Goal: Task Accomplishment & Management: Use online tool/utility

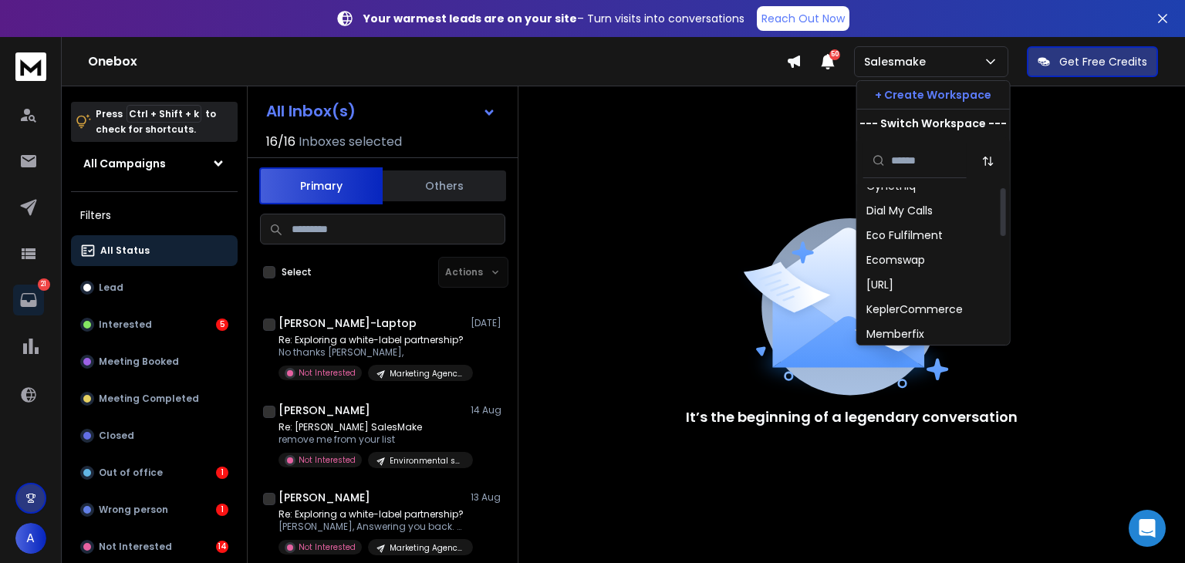
scroll to position [339, 0]
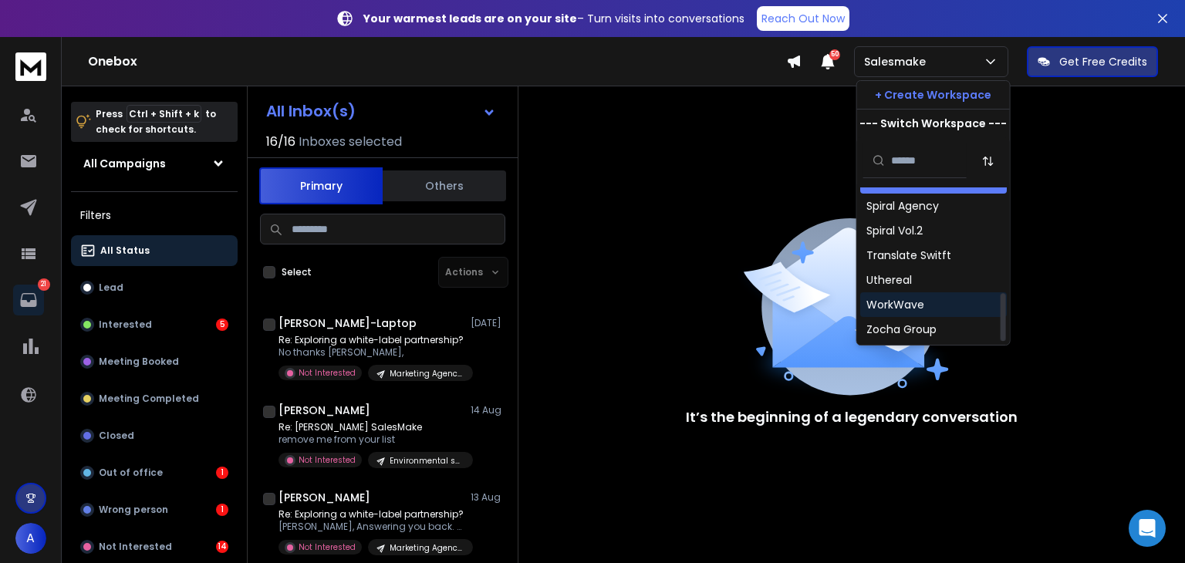
click at [918, 309] on div "WorkWave" at bounding box center [895, 304] width 58 height 15
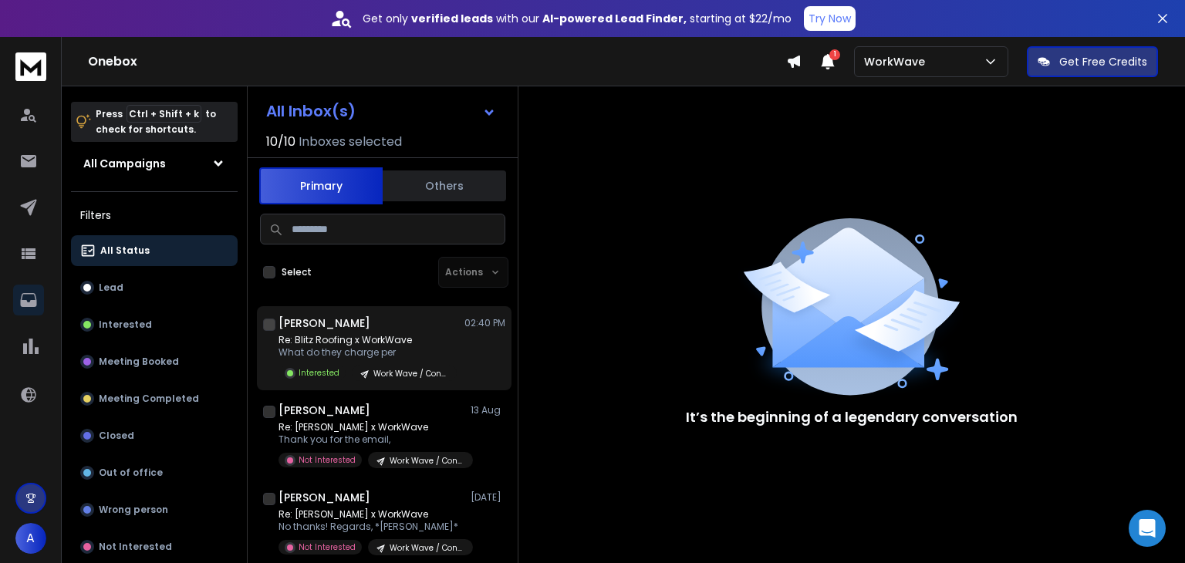
click at [366, 343] on p "Re: Blitz Roofing x WorkWave" at bounding box center [368, 340] width 178 height 12
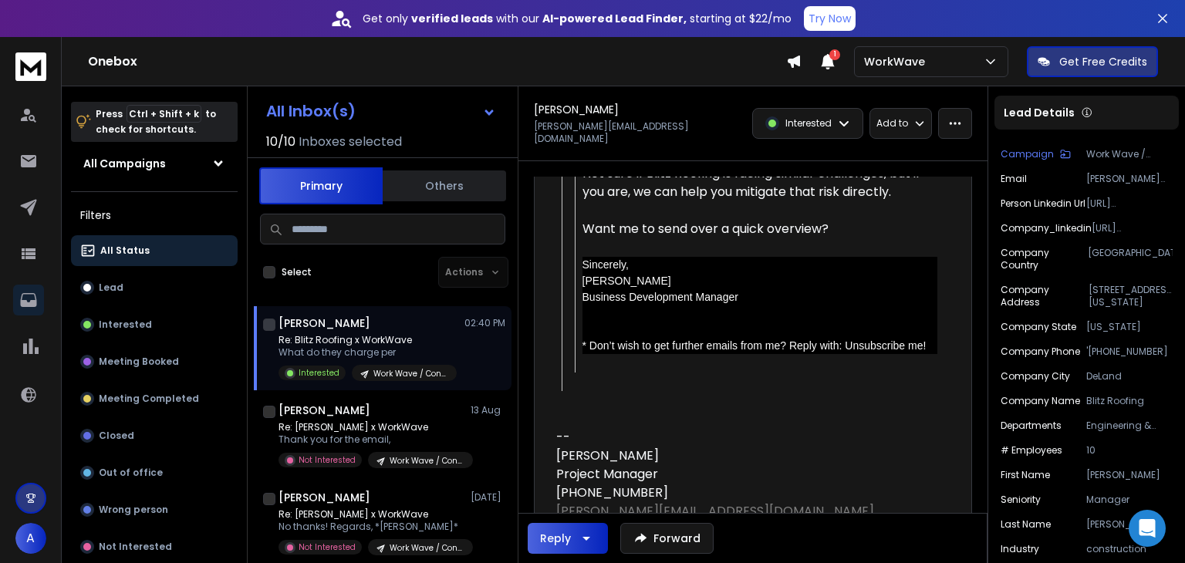
scroll to position [1157, 0]
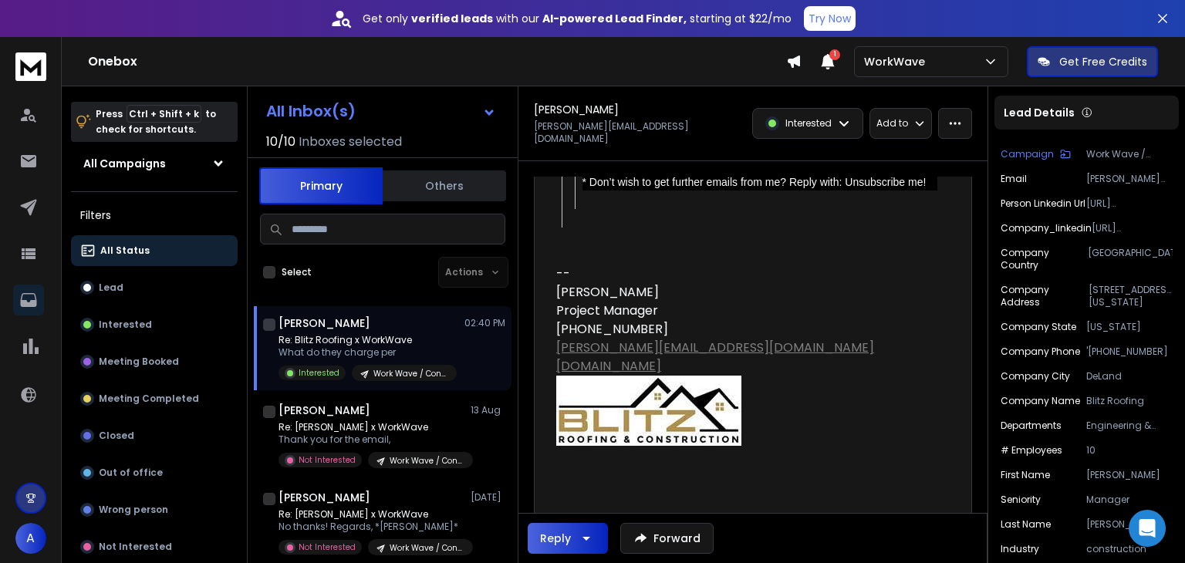
click at [677, 383] on img at bounding box center [648, 411] width 185 height 70
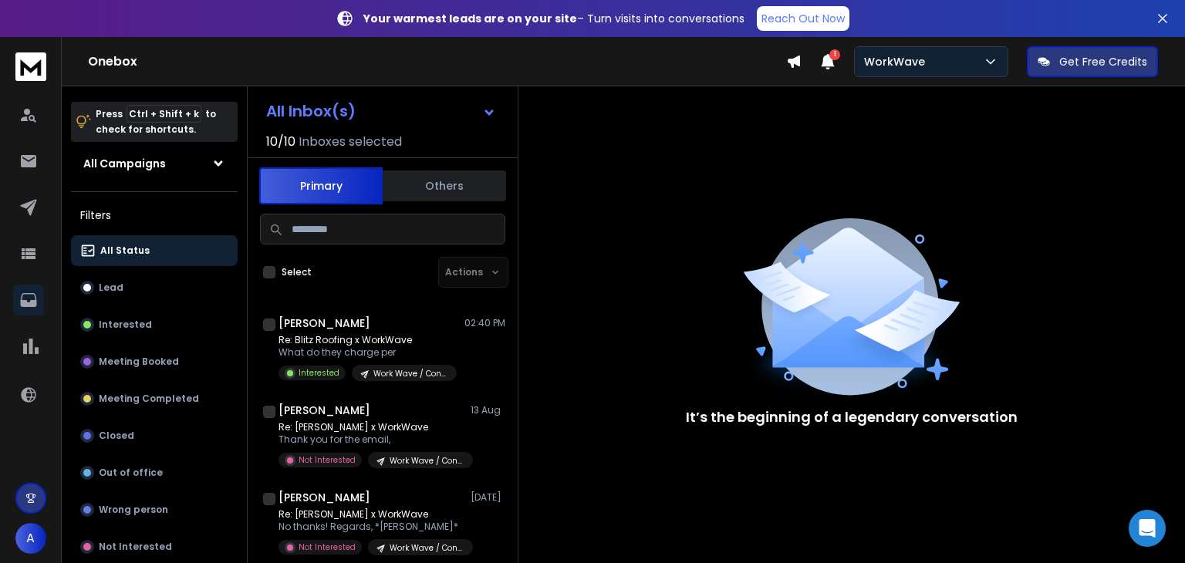
click at [923, 65] on p "WorkWave" at bounding box center [897, 61] width 67 height 15
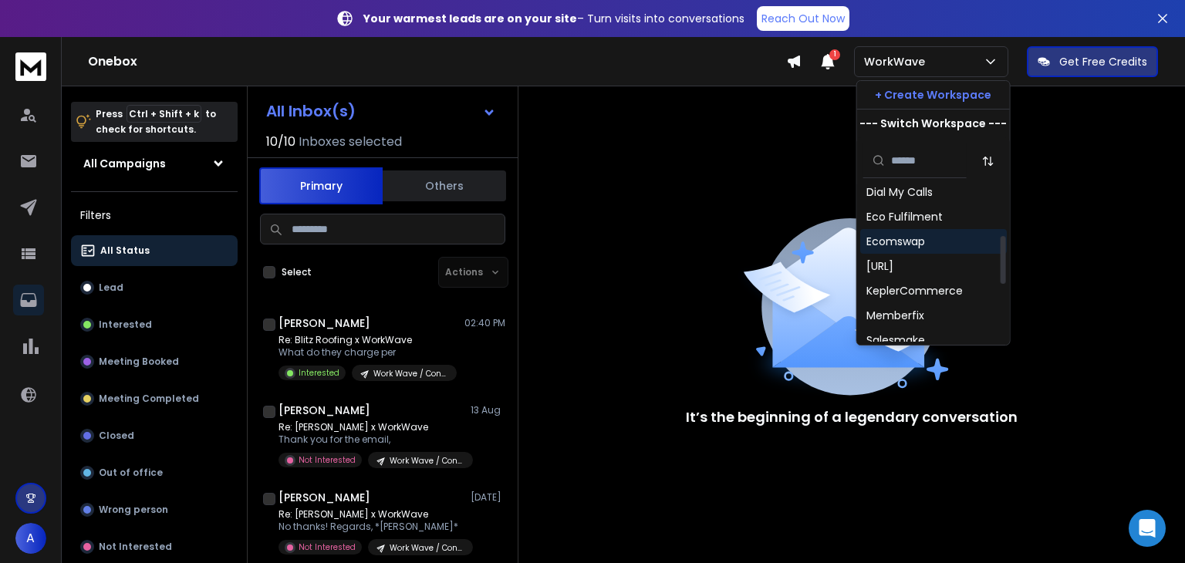
scroll to position [154, 0]
click at [926, 235] on div "Eco Fulfilment" at bounding box center [904, 242] width 76 height 15
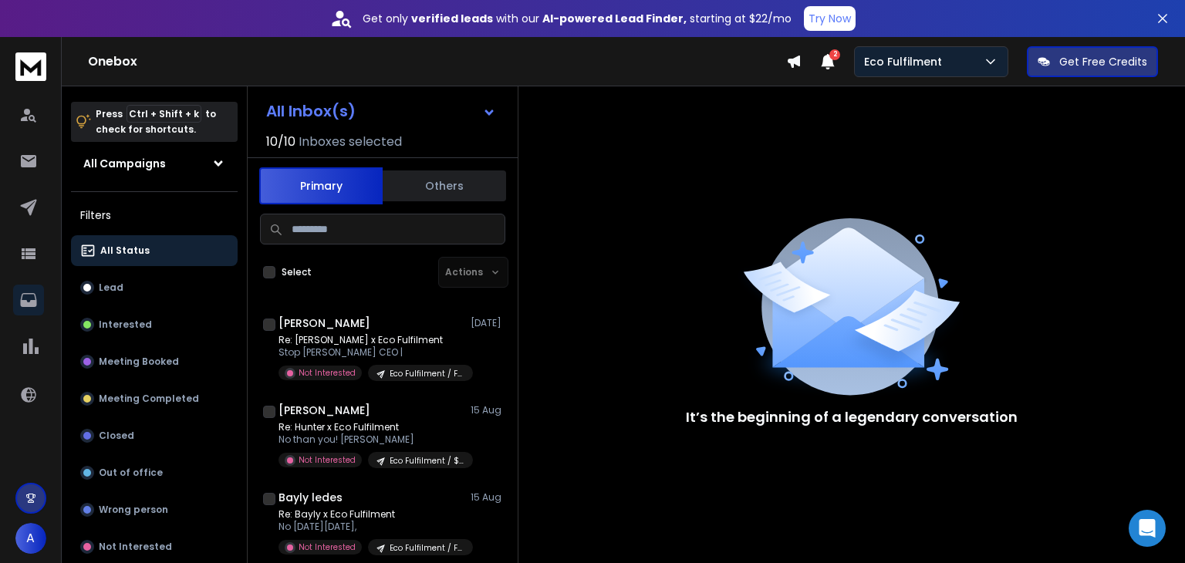
click at [935, 59] on p "Eco Fulfilment" at bounding box center [906, 61] width 84 height 15
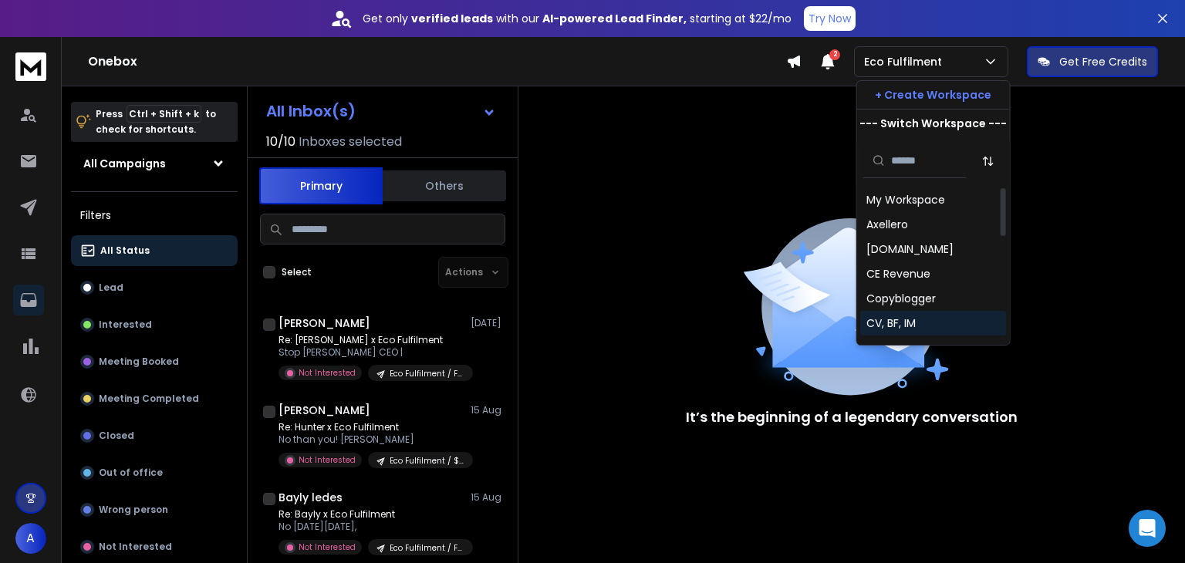
click at [928, 327] on div "CV, BF, IM" at bounding box center [933, 323] width 147 height 25
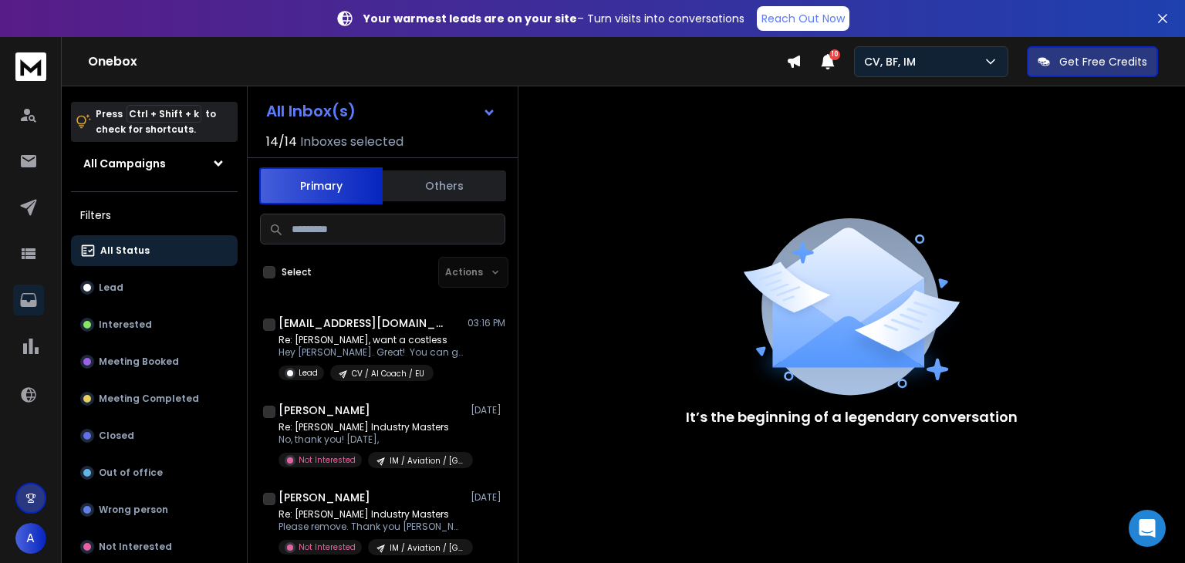
click at [931, 59] on div "CV, BF, IM" at bounding box center [931, 61] width 134 height 15
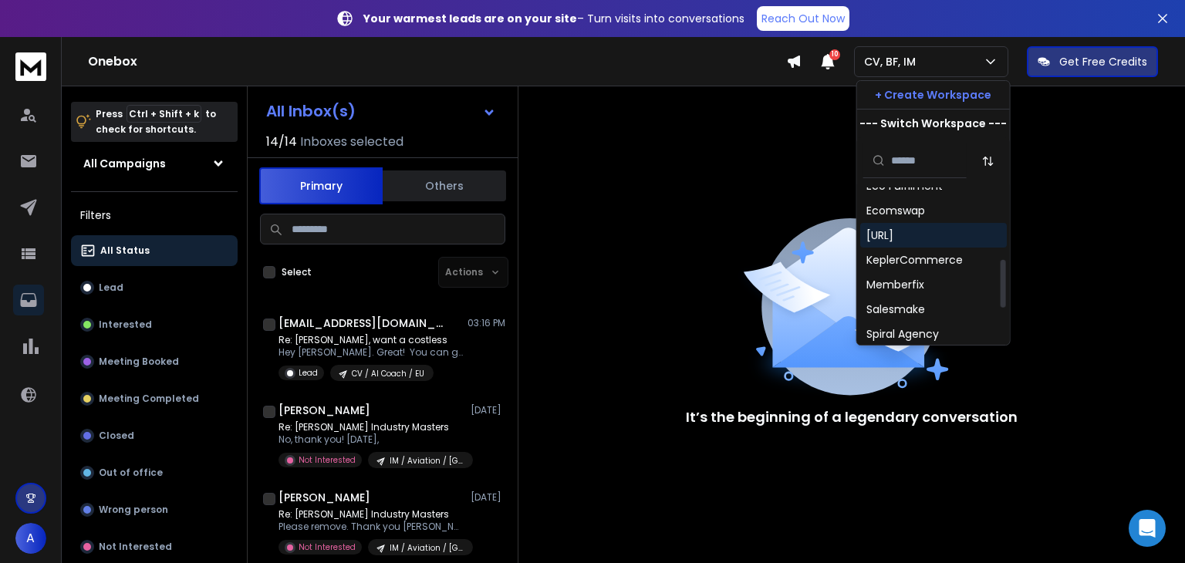
scroll to position [231, 0]
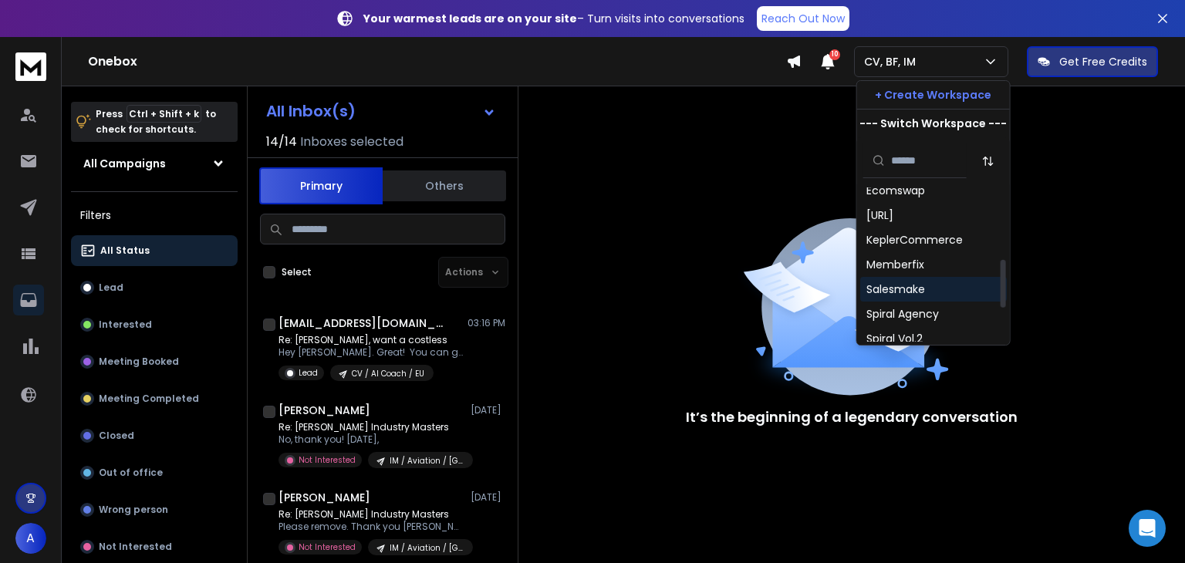
click at [920, 295] on div "Salesmake" at bounding box center [895, 289] width 59 height 15
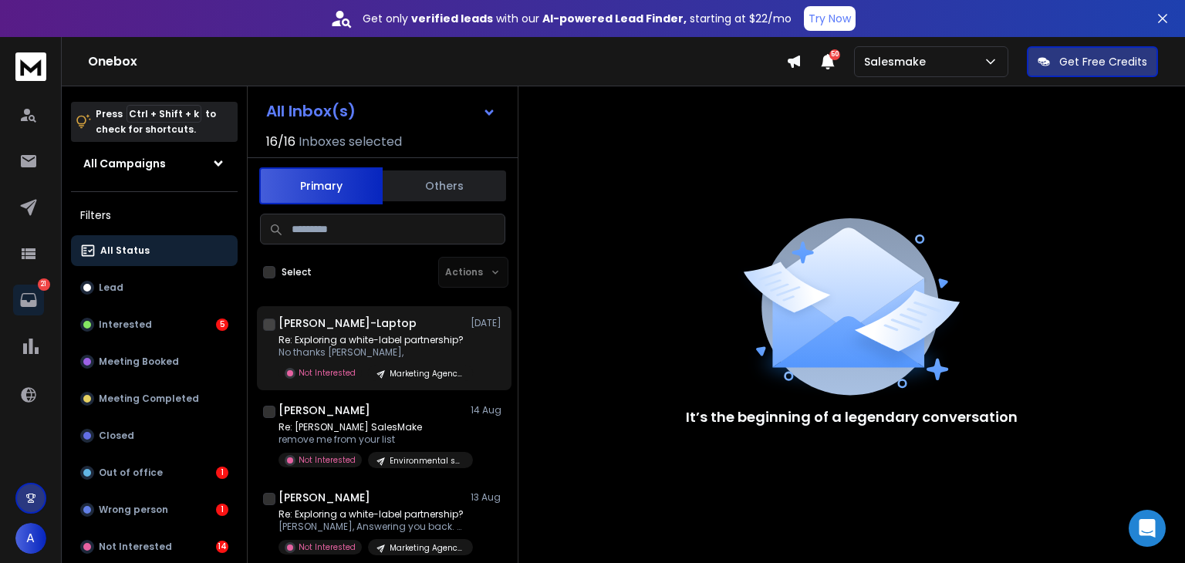
click at [424, 343] on p "Re: Exploring a white-label partnership?" at bounding box center [371, 340] width 185 height 12
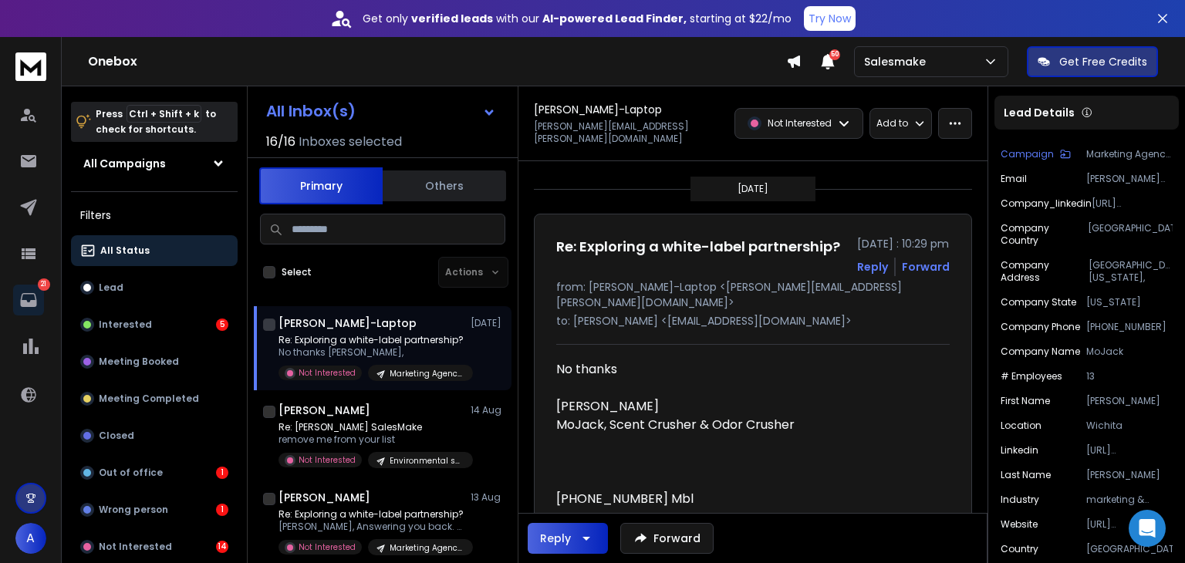
click at [23, 55] on img at bounding box center [30, 66] width 31 height 29
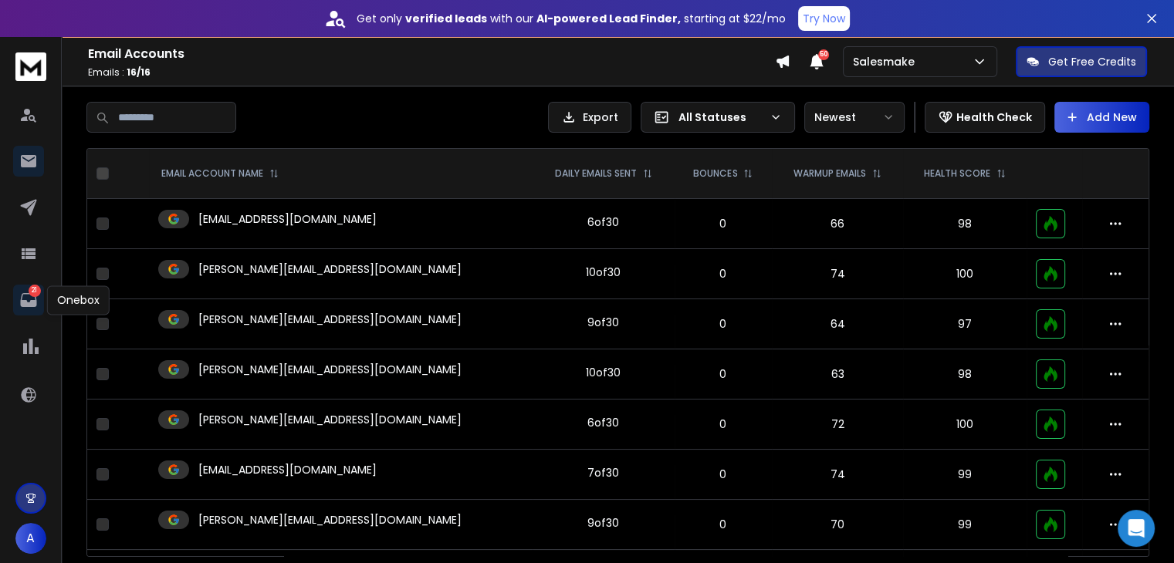
click at [24, 308] on icon at bounding box center [28, 300] width 19 height 19
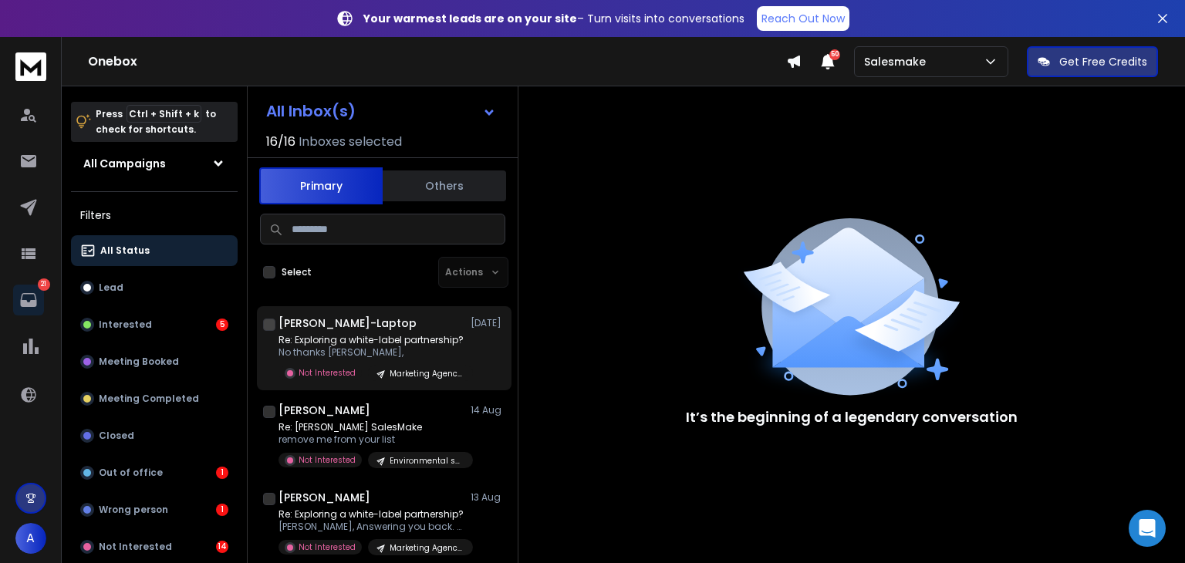
click at [349, 353] on p "No thanks Dan Drake MoJack," at bounding box center [371, 352] width 185 height 12
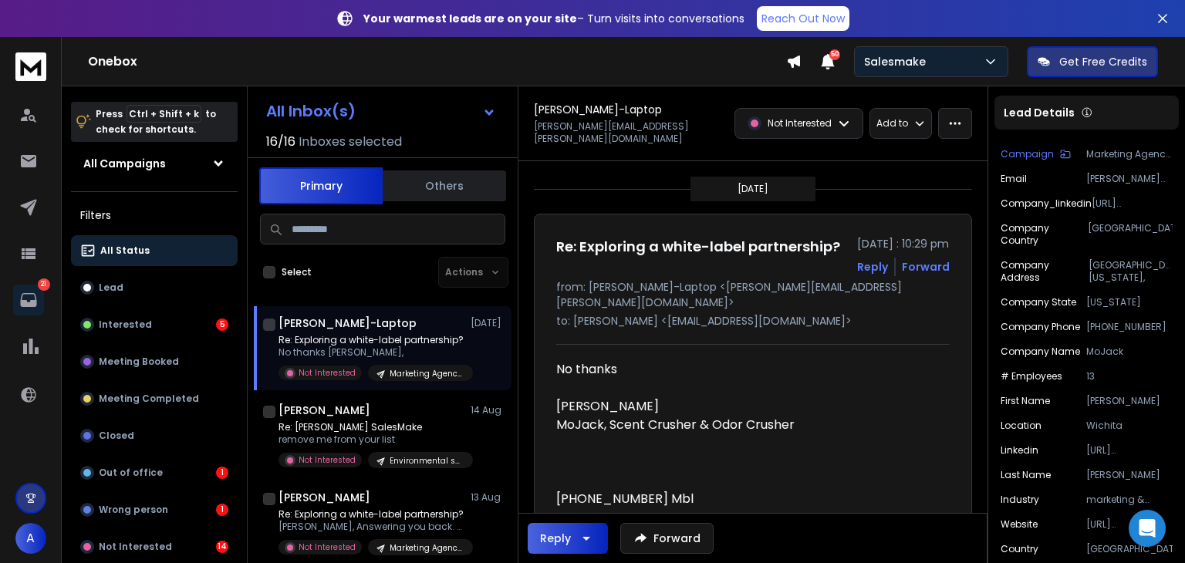
click at [936, 60] on div "Salesmake" at bounding box center [931, 61] width 134 height 15
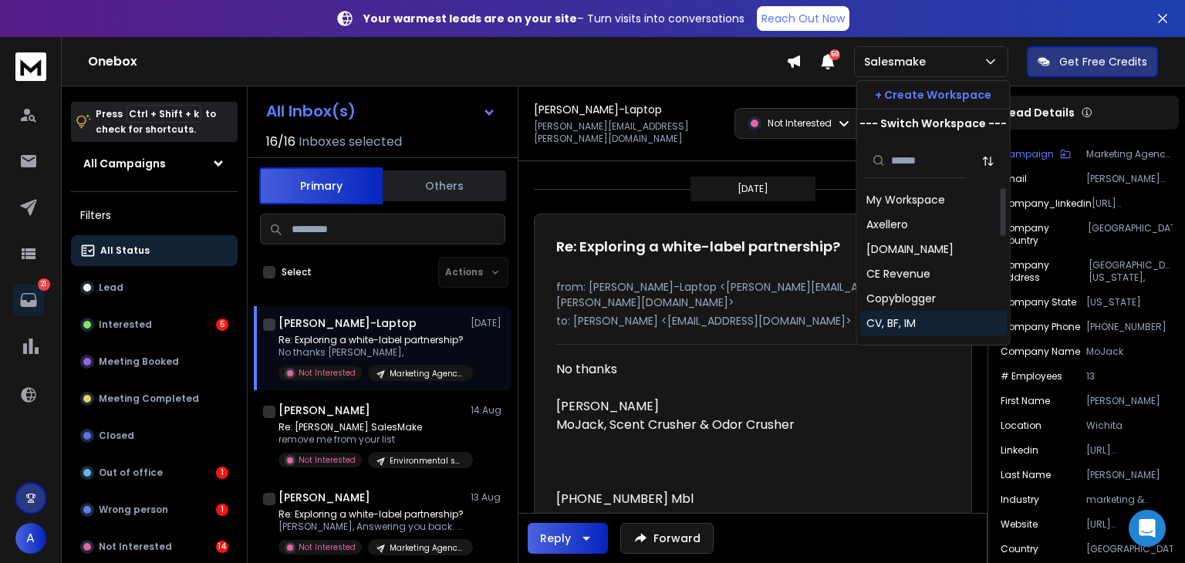
click at [916, 324] on div "CV, BF, IM" at bounding box center [933, 323] width 147 height 25
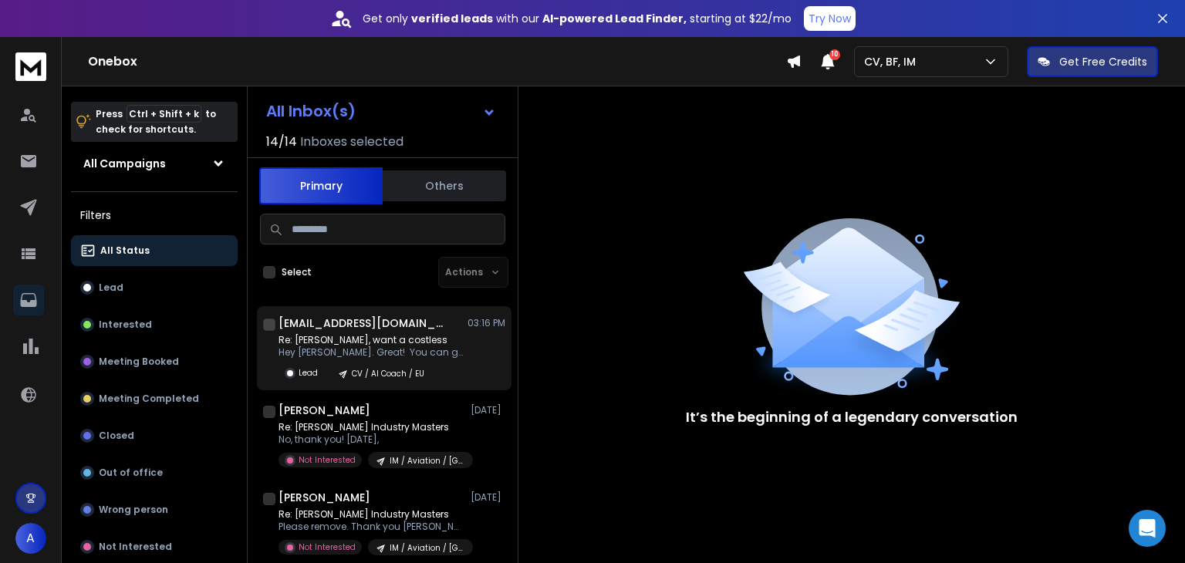
click at [414, 350] on p "Hey Anne. Great! You can grab" at bounding box center [371, 352] width 185 height 12
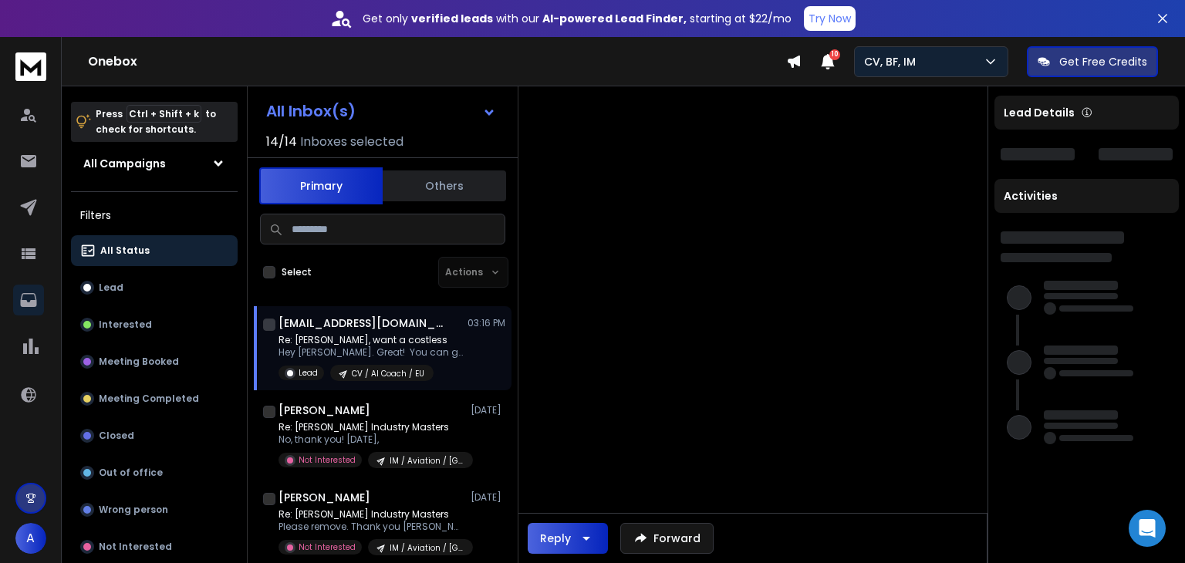
click at [897, 54] on p "CV, BF, IM" at bounding box center [893, 61] width 58 height 15
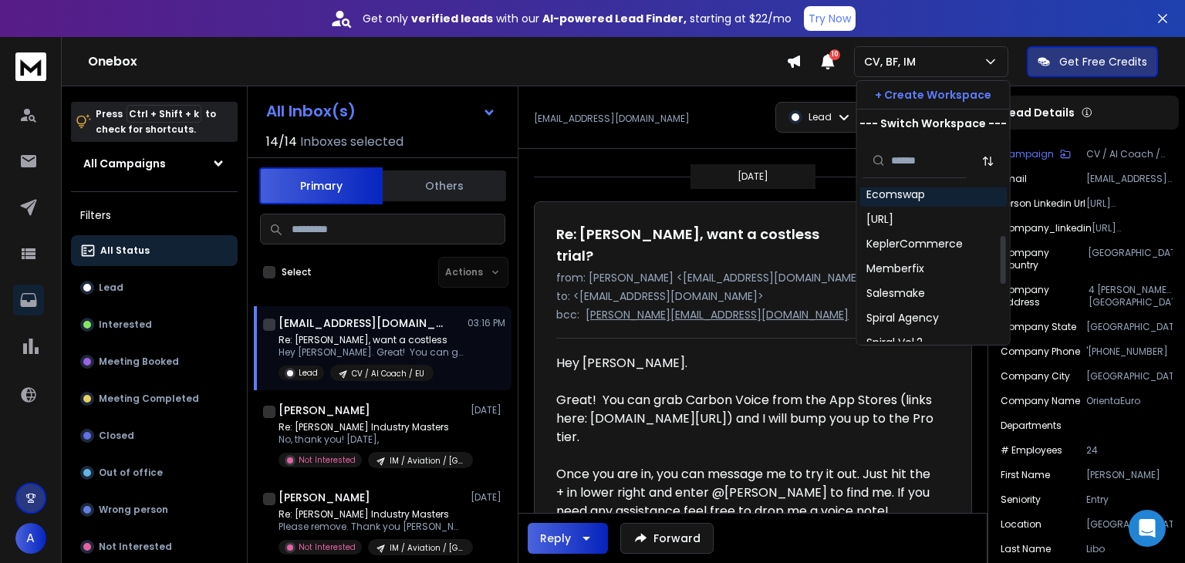
scroll to position [339, 0]
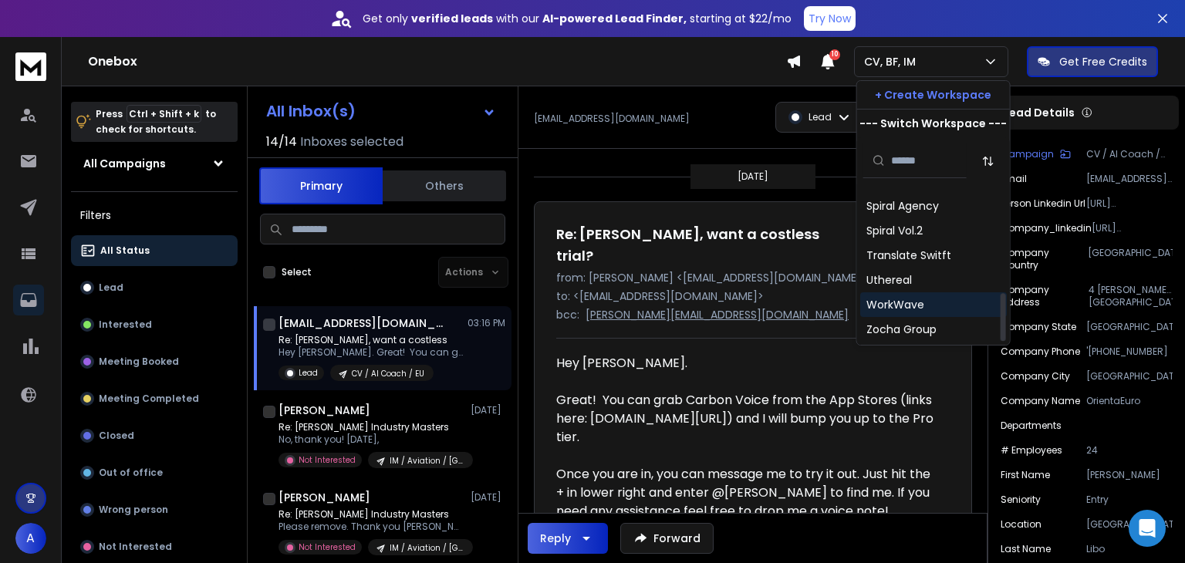
click at [915, 306] on div "WorkWave" at bounding box center [895, 304] width 58 height 15
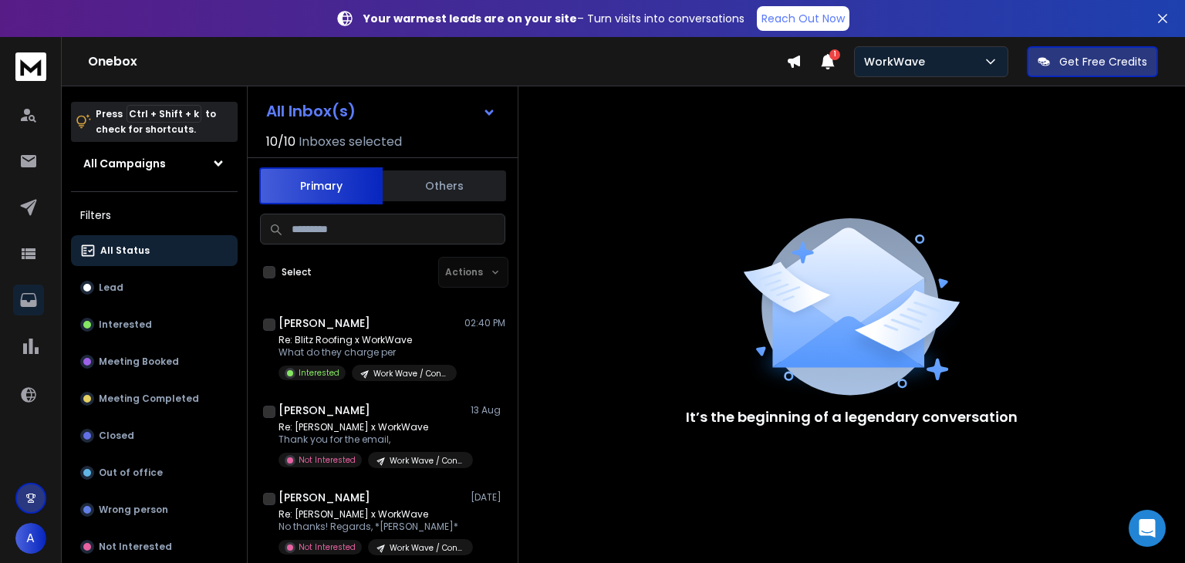
click at [917, 60] on p "WorkWave" at bounding box center [897, 61] width 67 height 15
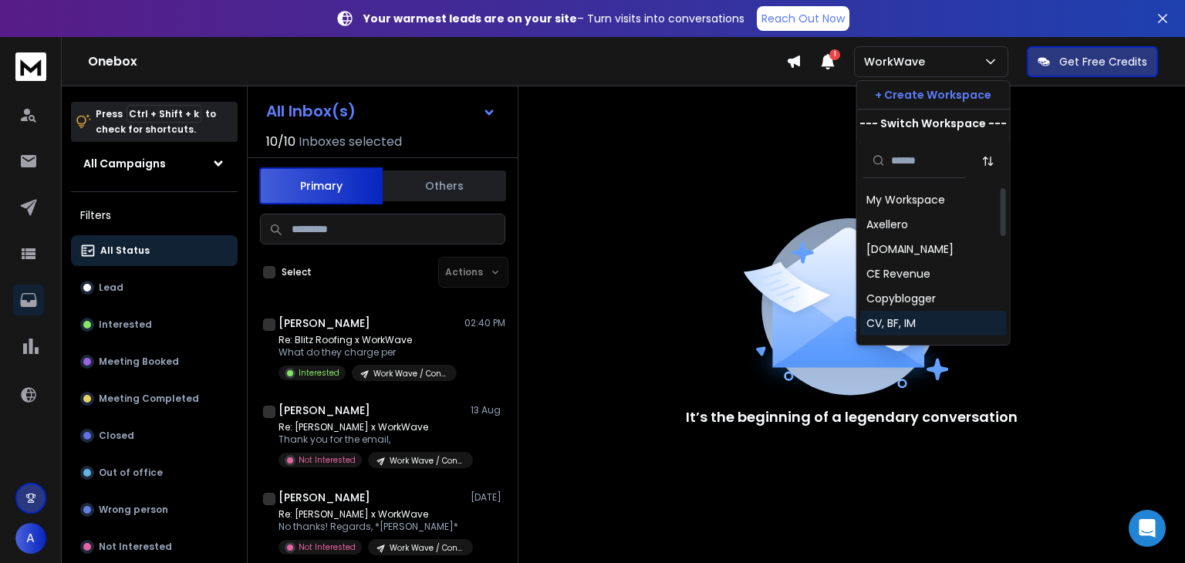
click at [920, 320] on div "CV, BF, IM" at bounding box center [933, 323] width 147 height 25
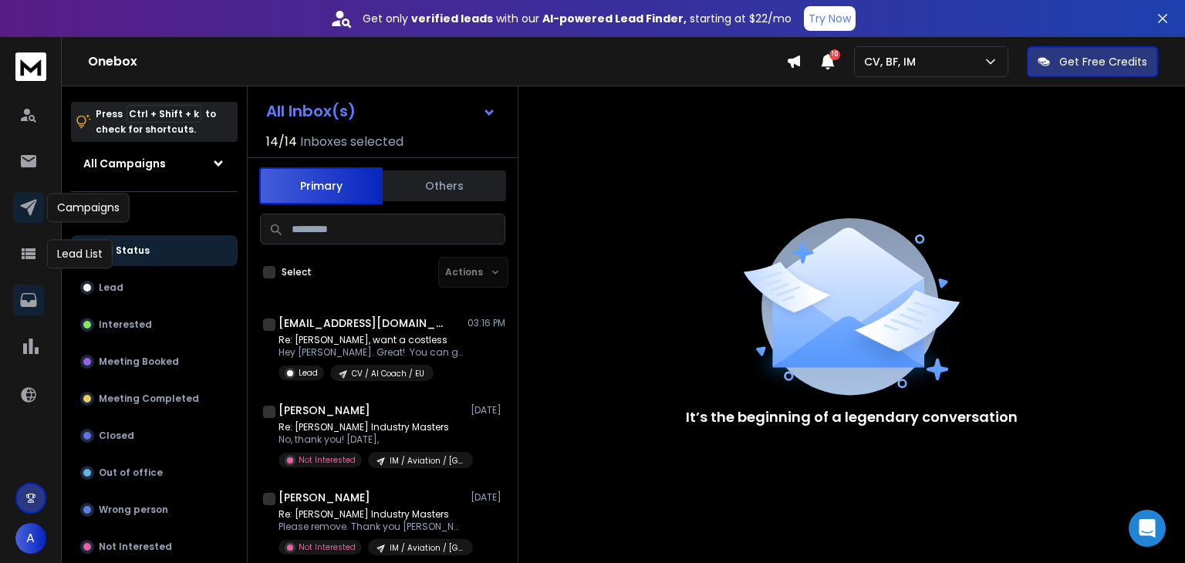
click at [31, 217] on link at bounding box center [28, 207] width 31 height 31
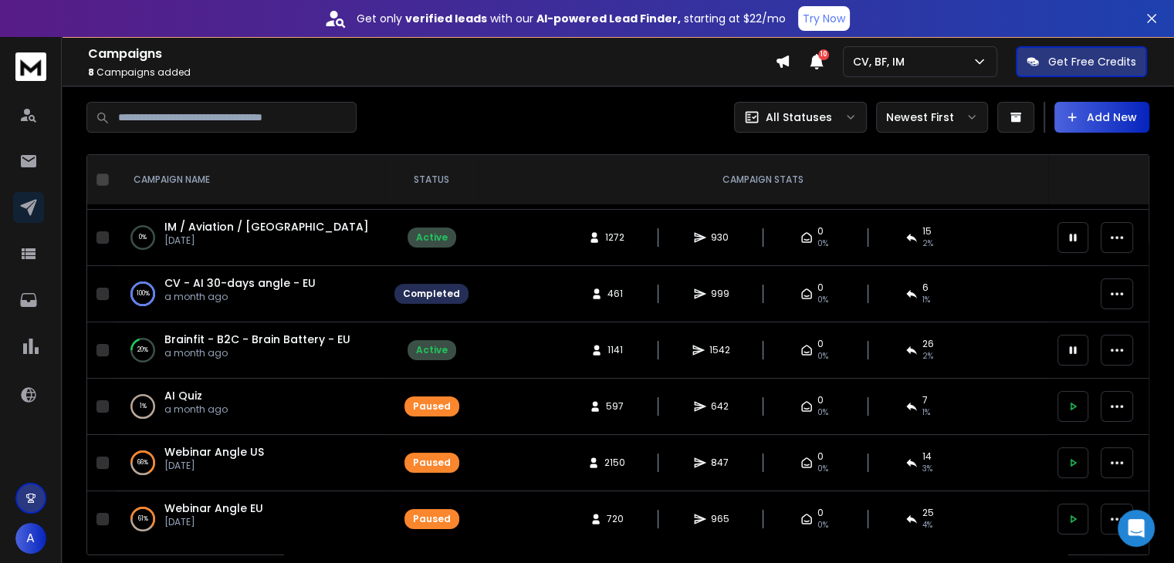
scroll to position [111, 0]
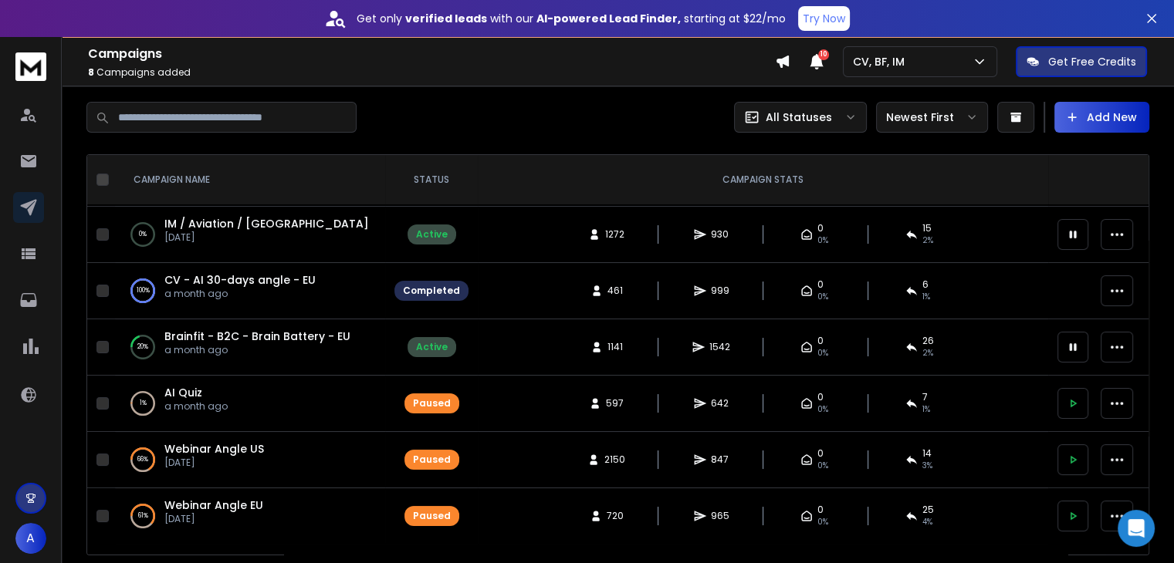
click at [235, 336] on span "Brainfit - B2C - Brain Battery - EU" at bounding box center [257, 336] width 186 height 15
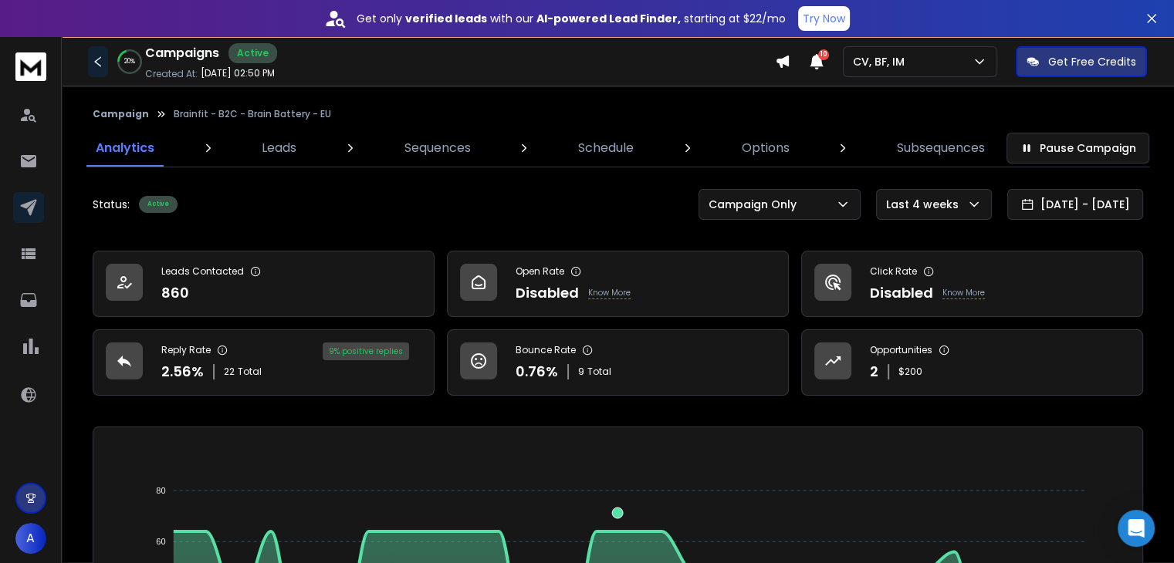
click at [100, 59] on icon at bounding box center [98, 62] width 14 height 14
